Goal: Answer question/provide support

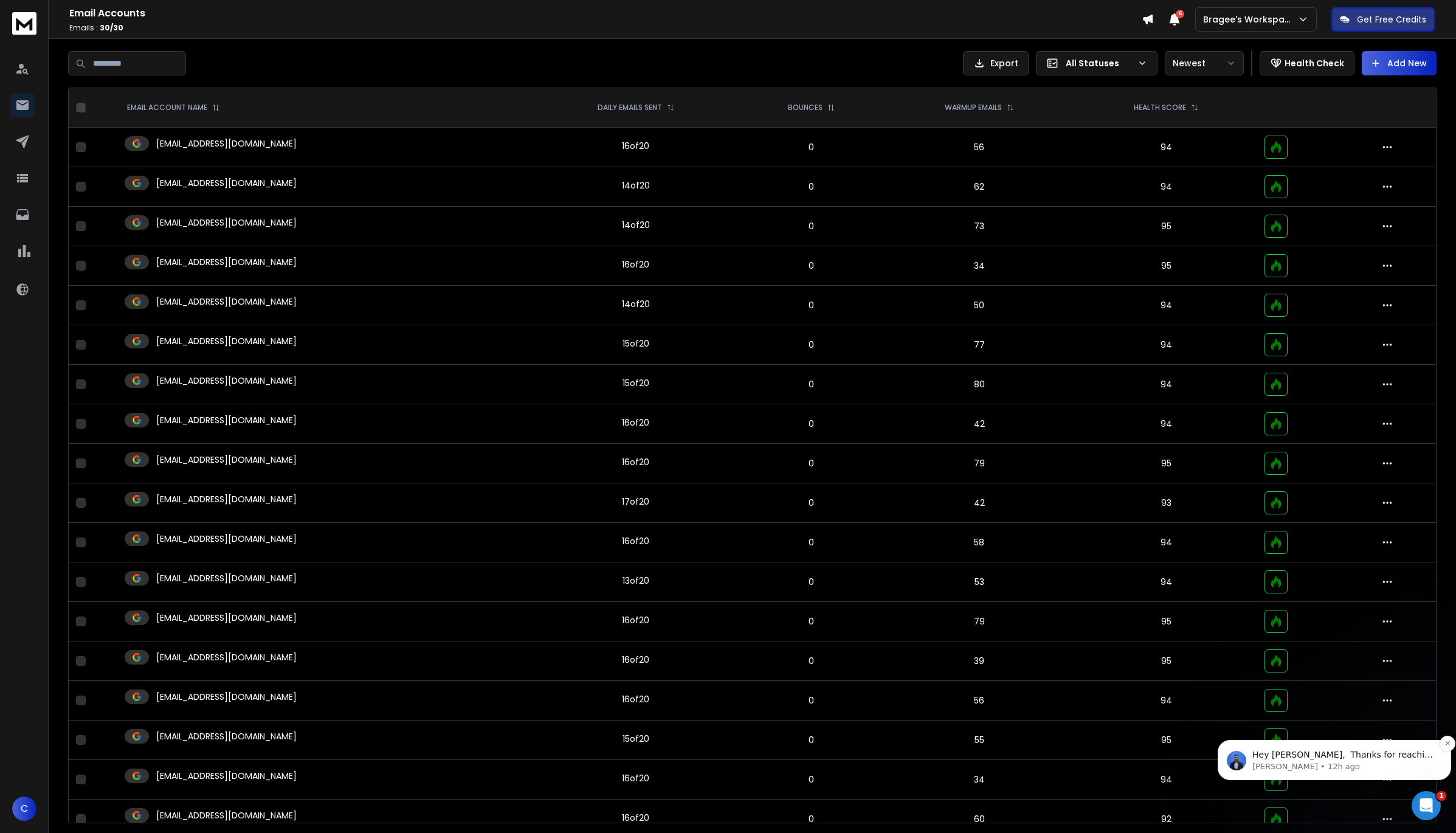
click at [1342, 746] on div "Hey [PERSON_NAME], ​ ​Thanks for reaching out. Let me get this reviewed for you…" at bounding box center [1334, 760] width 233 height 40
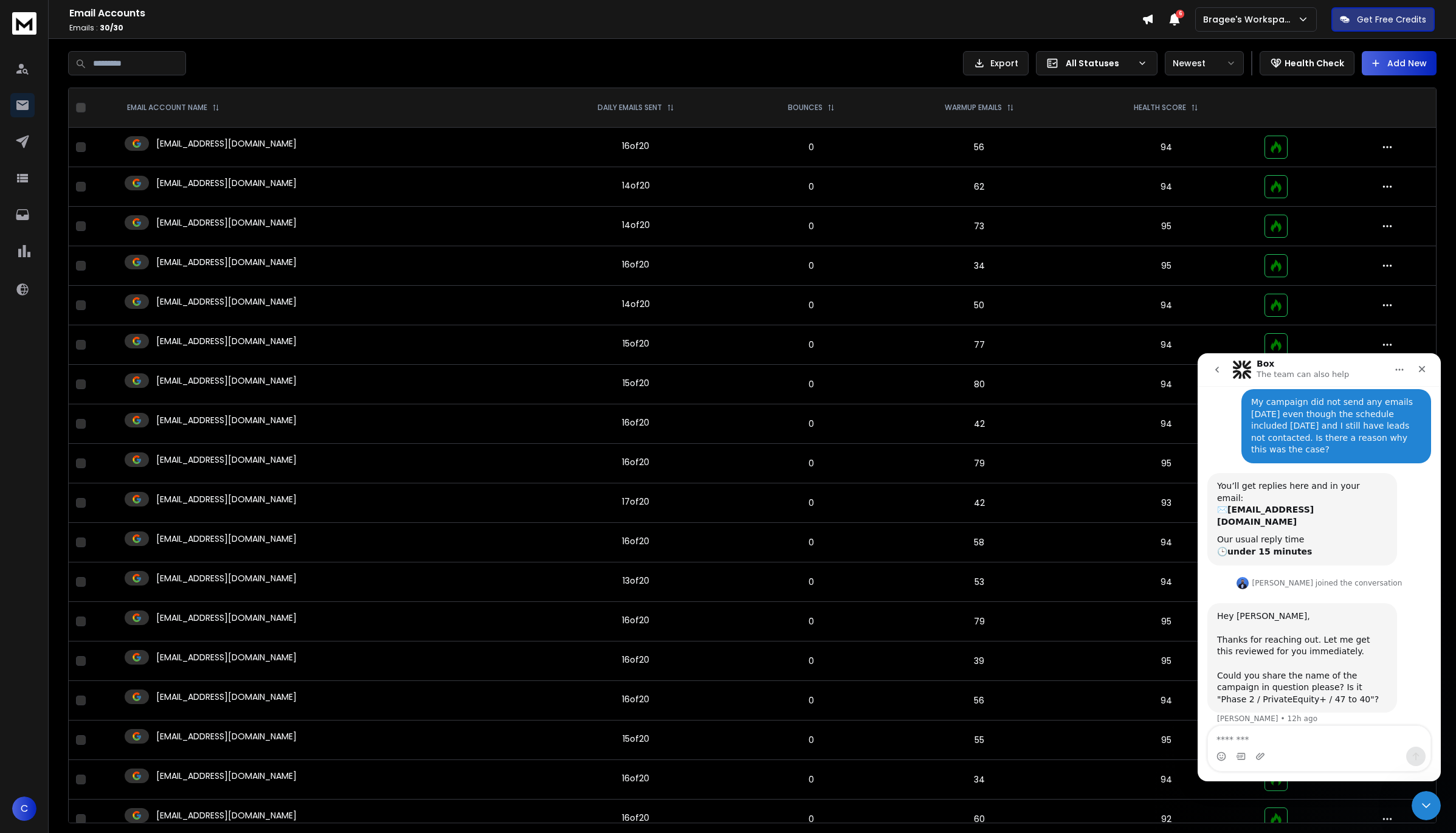
scroll to position [35, 0]
type textarea "***"
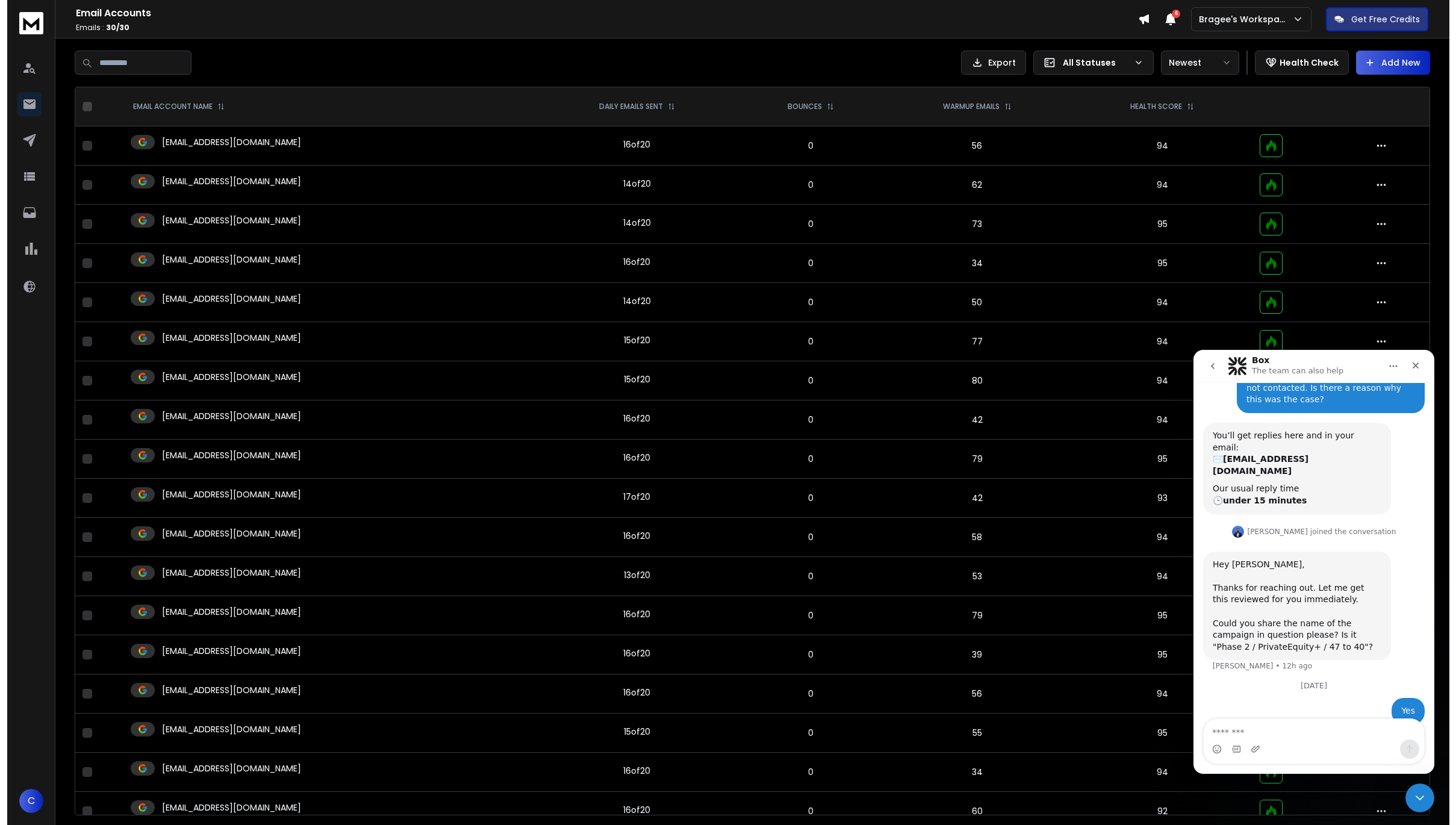
scroll to position [103, 0]
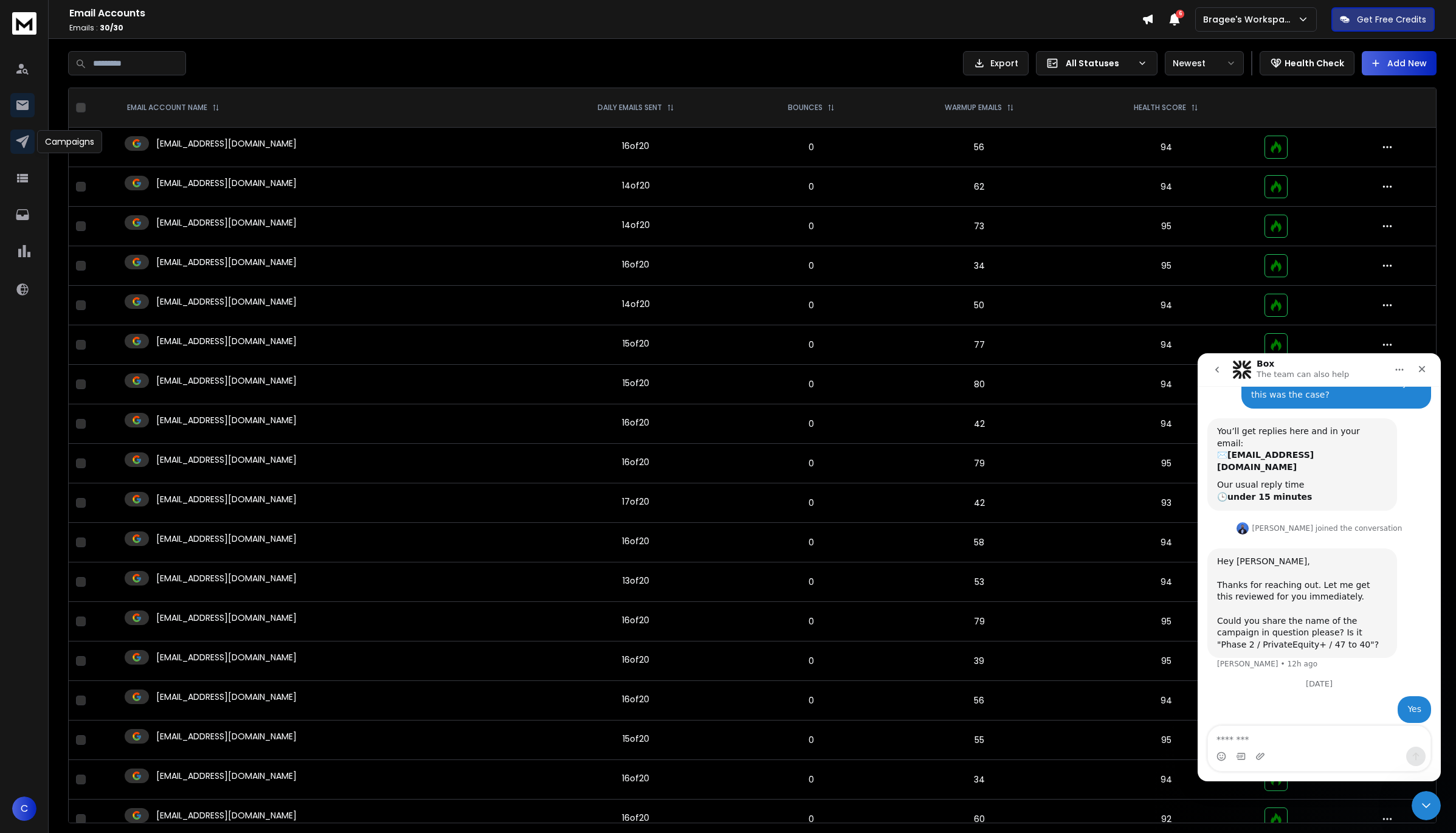
click at [19, 153] on link at bounding box center [22, 142] width 24 height 24
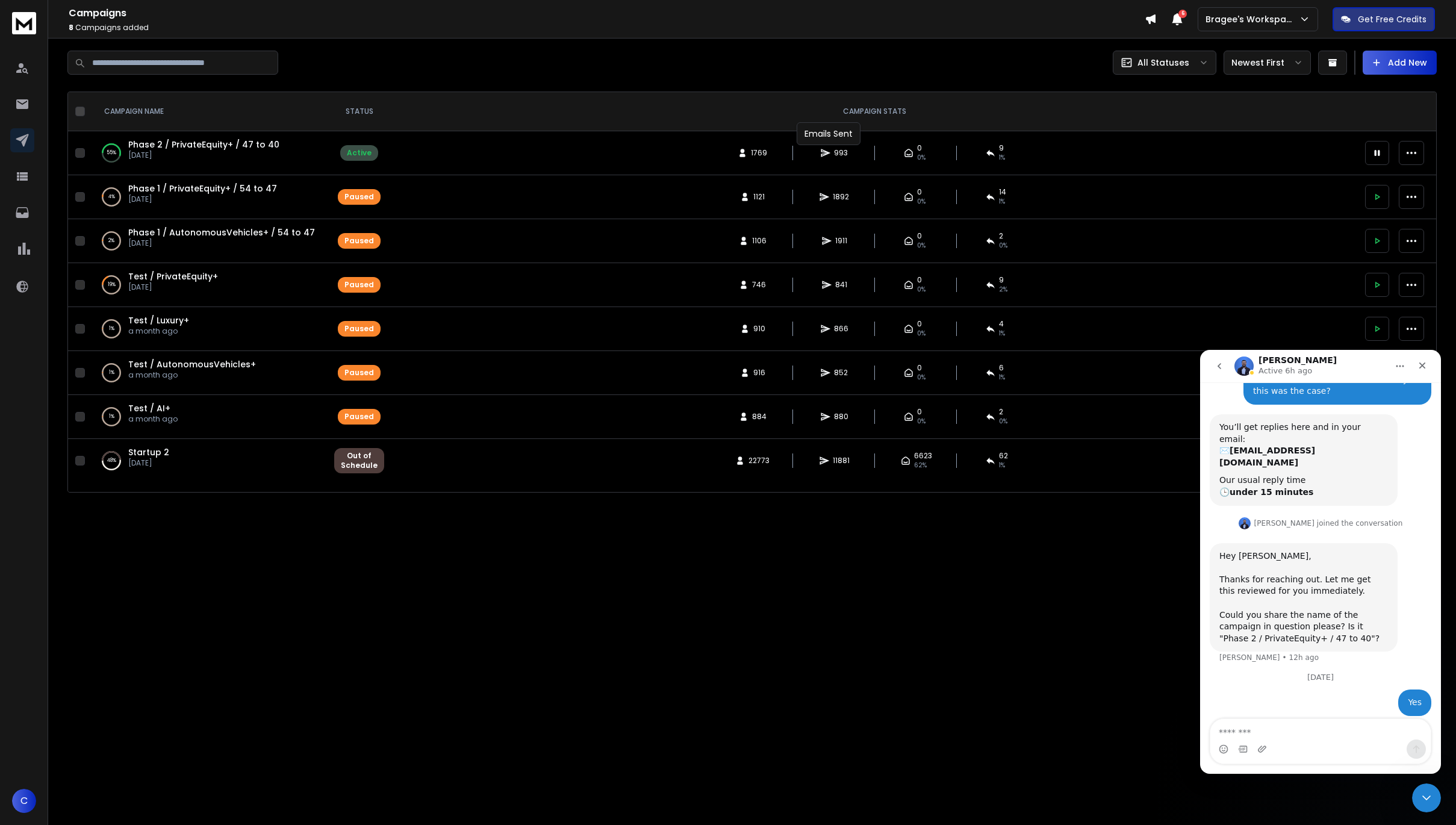
click at [837, 148] on span "993" at bounding box center [841, 153] width 14 height 10
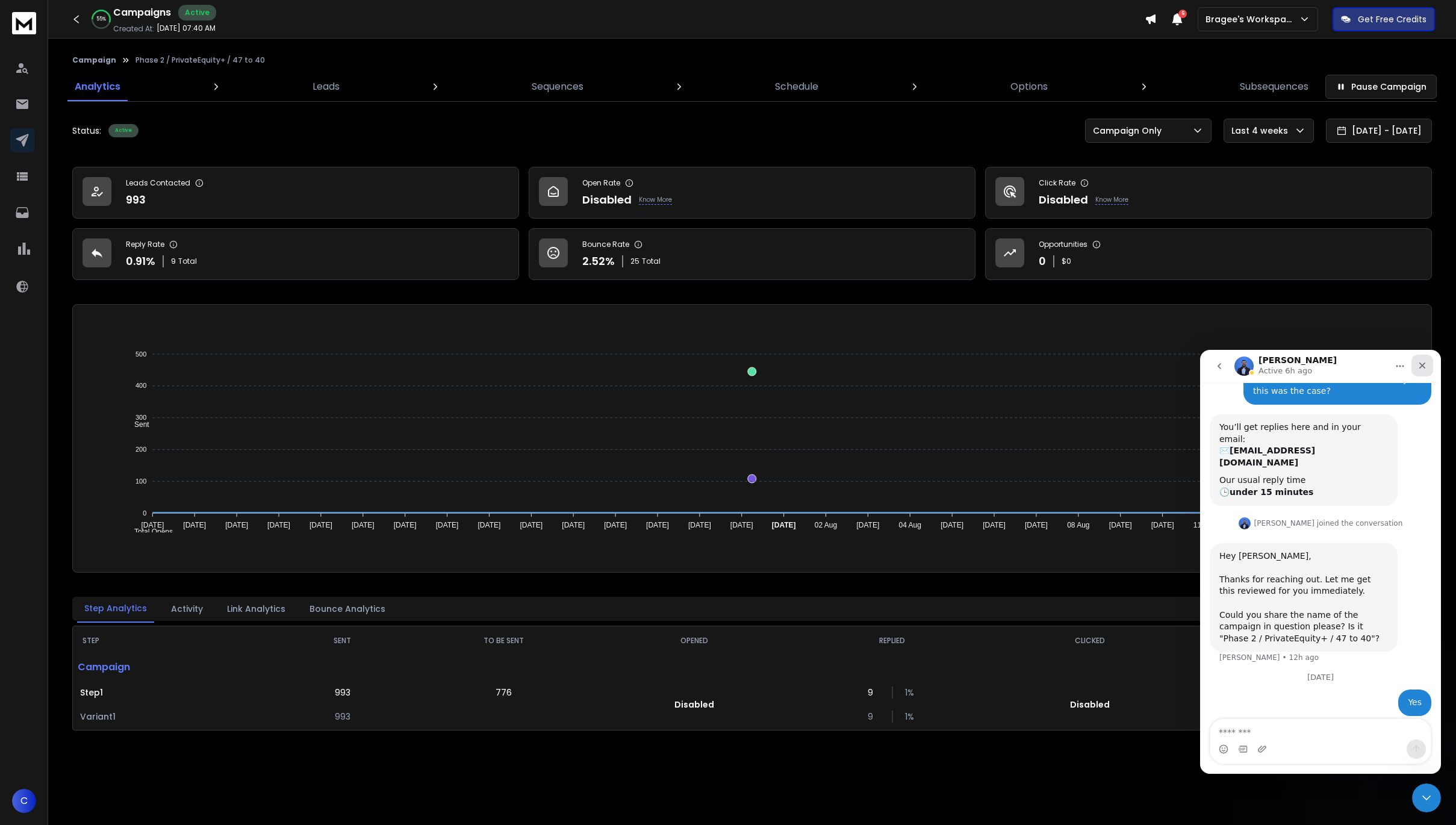
click at [1420, 368] on icon "Close" at bounding box center [1423, 366] width 10 height 10
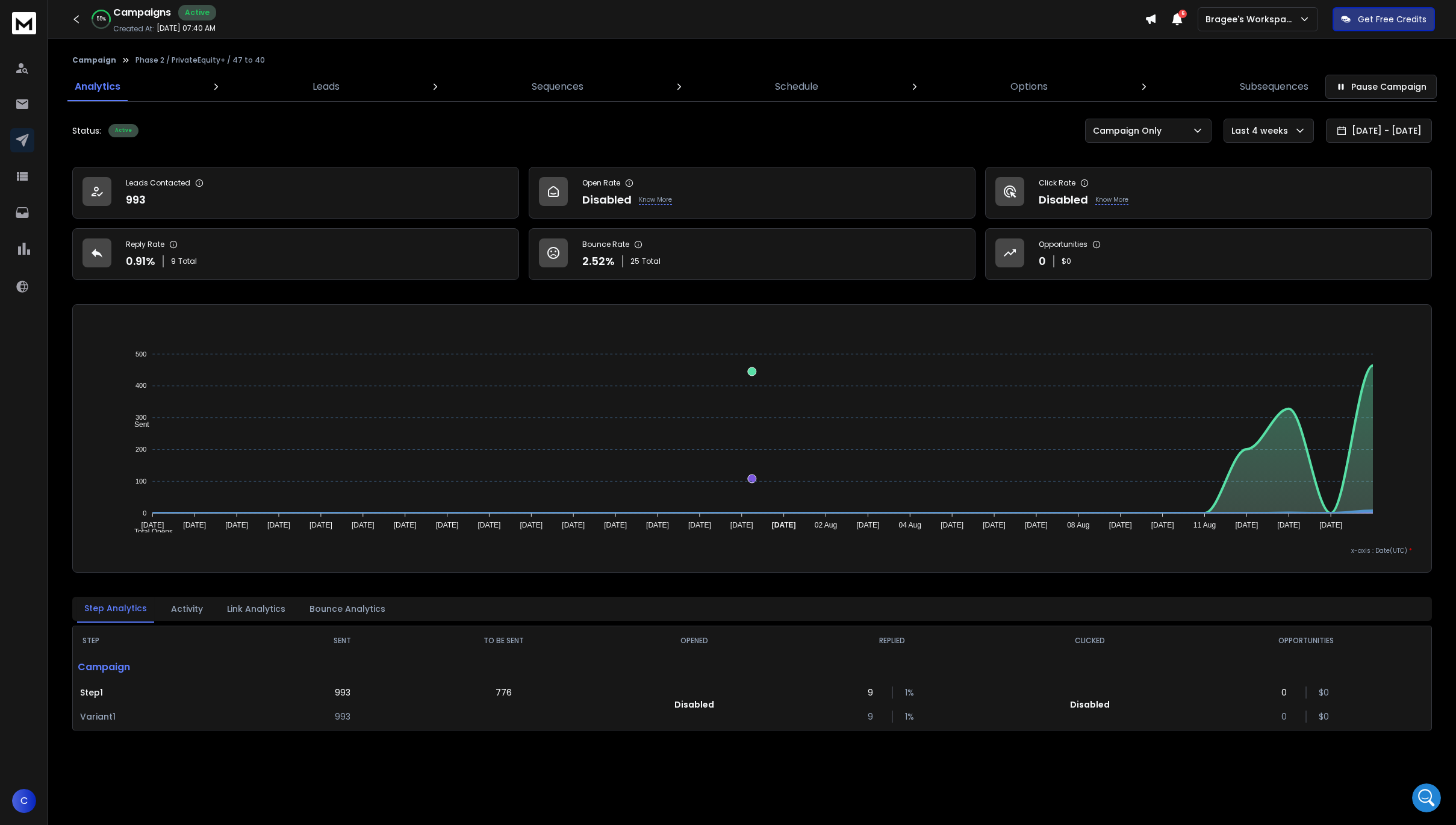
scroll to position [103, 0]
